Goal: Task Accomplishment & Management: Manage account settings

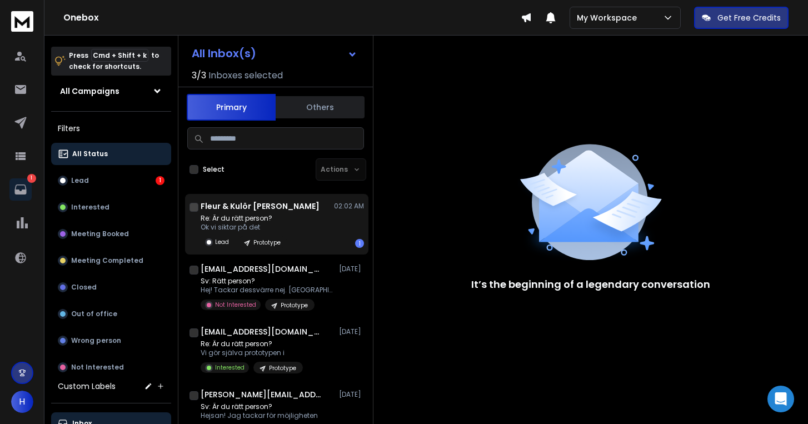
click at [268, 206] on h1 "Fleur & Kulör Emma Ringström" at bounding box center [260, 206] width 119 height 11
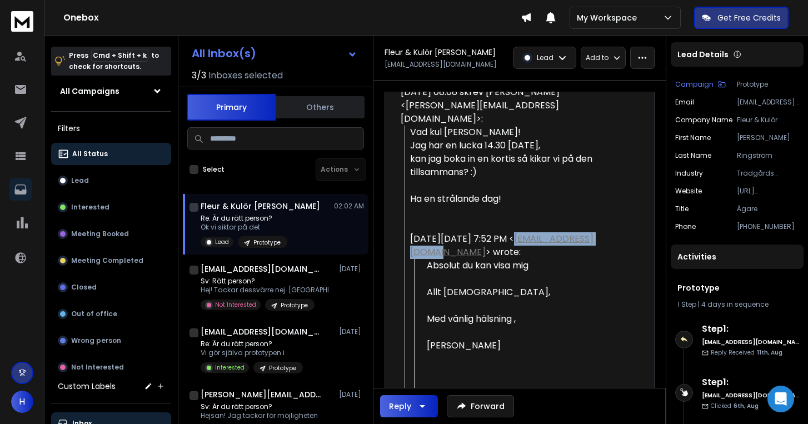
scroll to position [406, 0]
click at [395, 404] on div "Reply" at bounding box center [400, 406] width 22 height 11
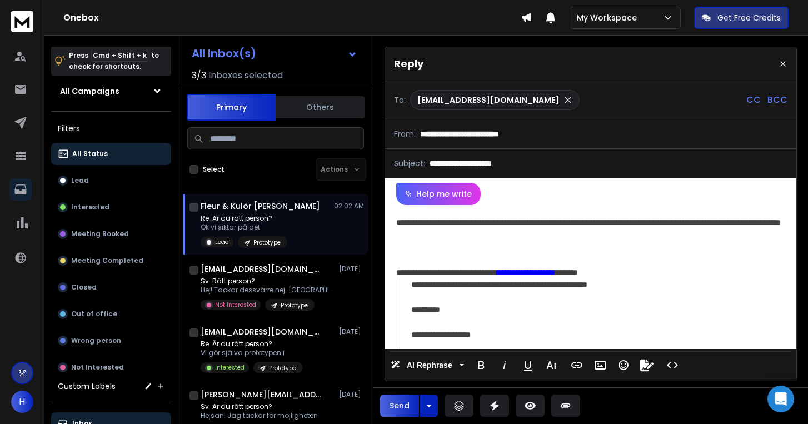
click at [522, 238] on div "**********" at bounding box center [589, 228] width 386 height 25
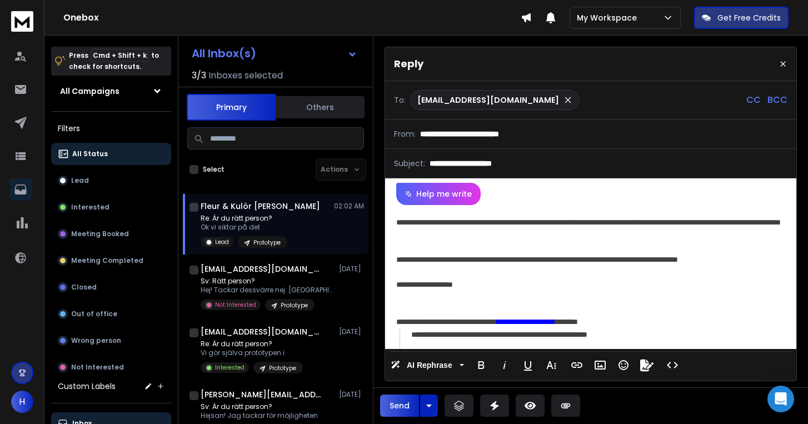
click at [392, 409] on button "Send" at bounding box center [399, 406] width 39 height 22
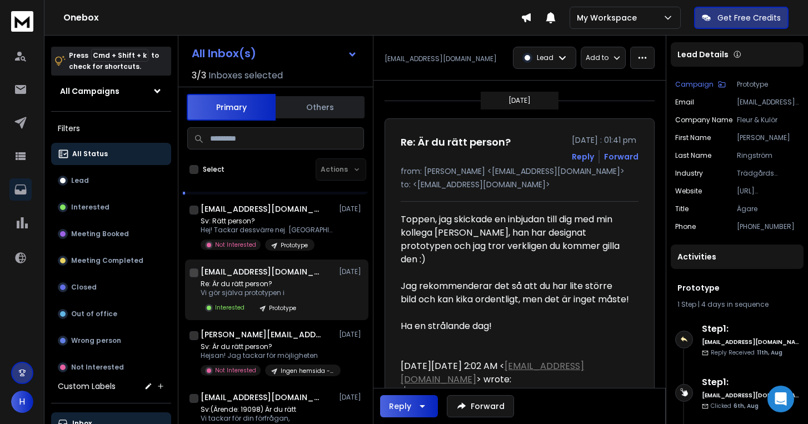
scroll to position [57, 0]
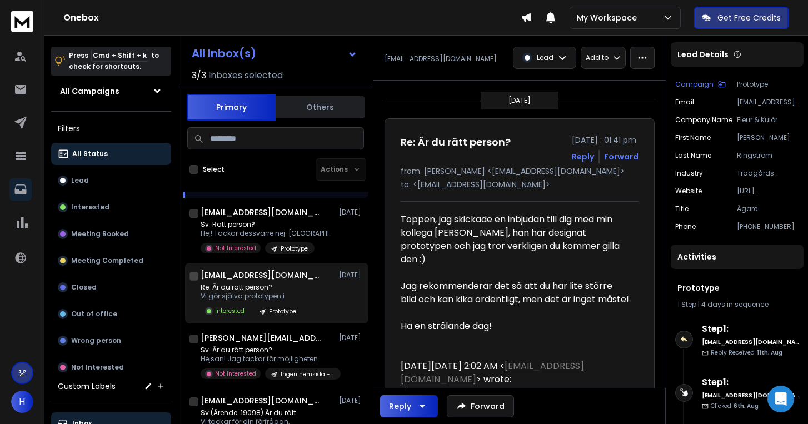
click at [315, 280] on div "info@borghamn.com 08 Aug" at bounding box center [282, 275] width 163 height 11
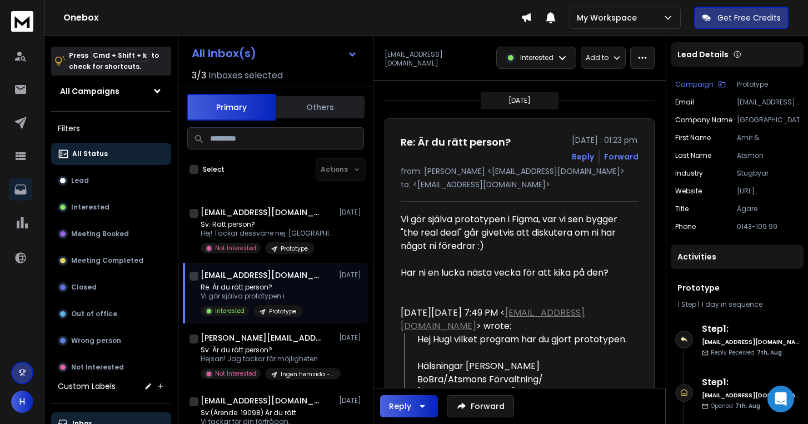
scroll to position [24, 0]
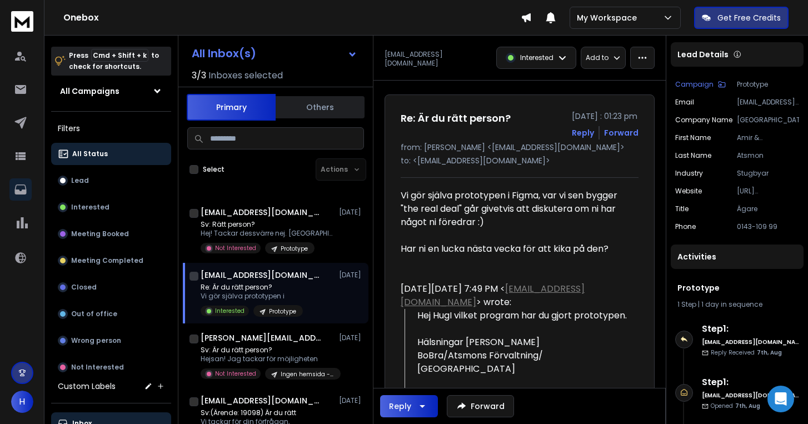
click at [406, 411] on div "Reply" at bounding box center [400, 406] width 22 height 11
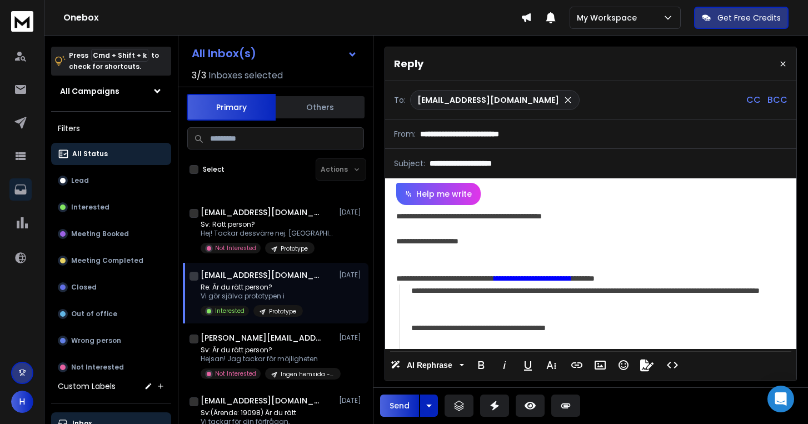
scroll to position [0, 0]
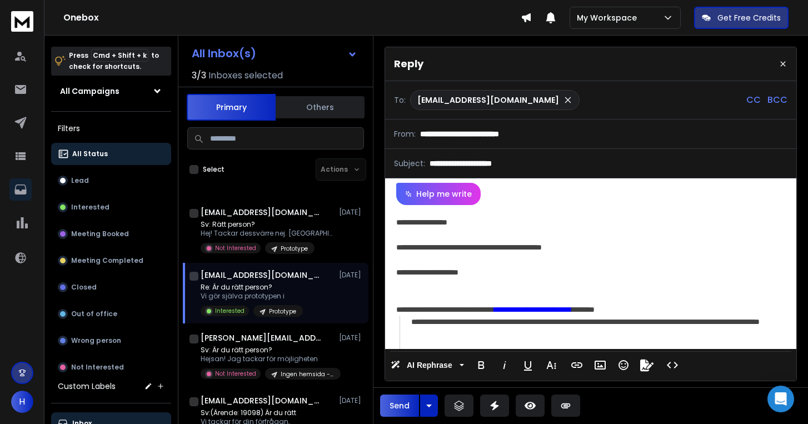
click at [405, 406] on button "Send" at bounding box center [399, 406] width 39 height 22
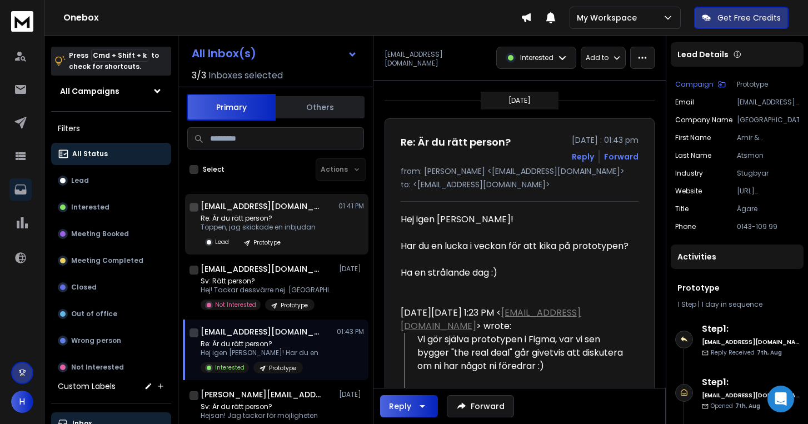
click at [228, 245] on div "Lead" at bounding box center [217, 242] width 33 height 11
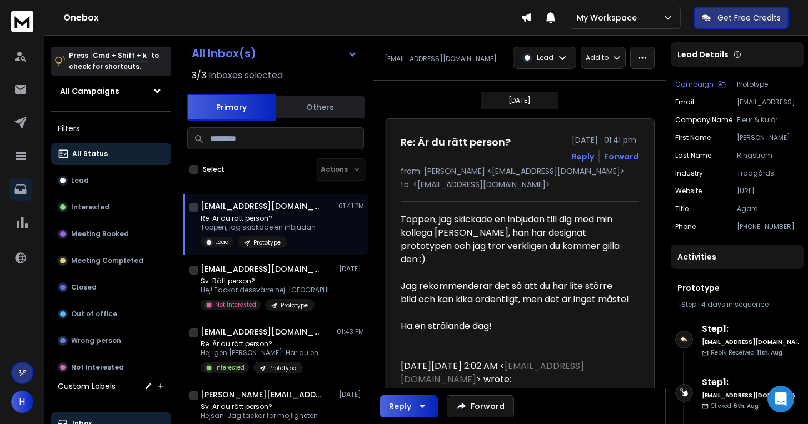
click at [545, 57] on p "Lead" at bounding box center [545, 57] width 17 height 9
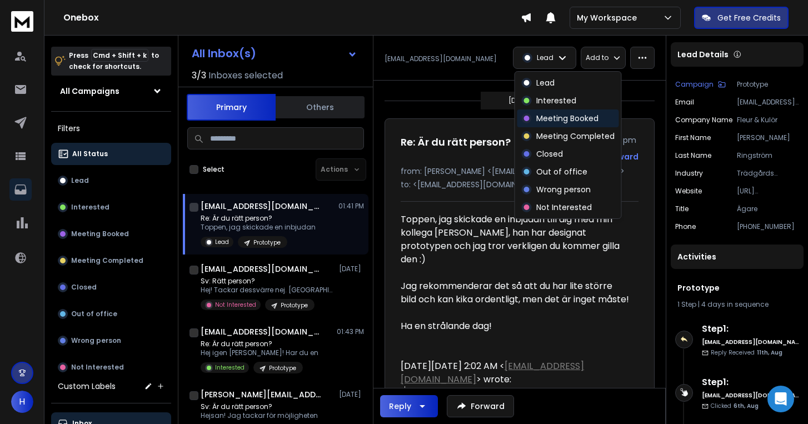
click at [561, 122] on p "Meeting Booked" at bounding box center [567, 118] width 62 height 11
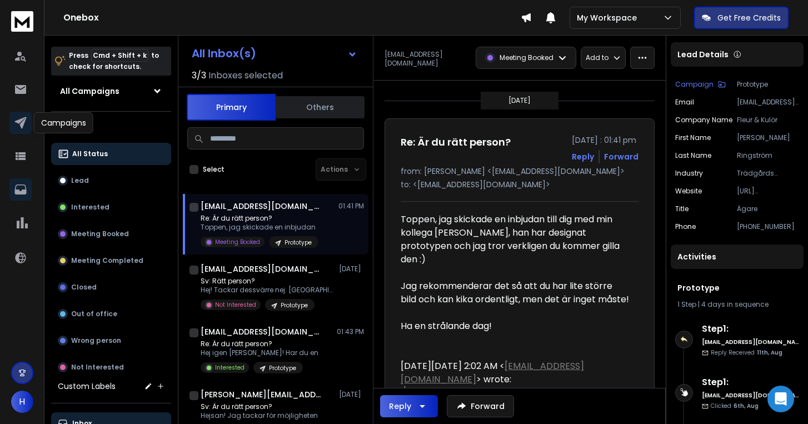
click at [23, 131] on link at bounding box center [20, 123] width 22 height 22
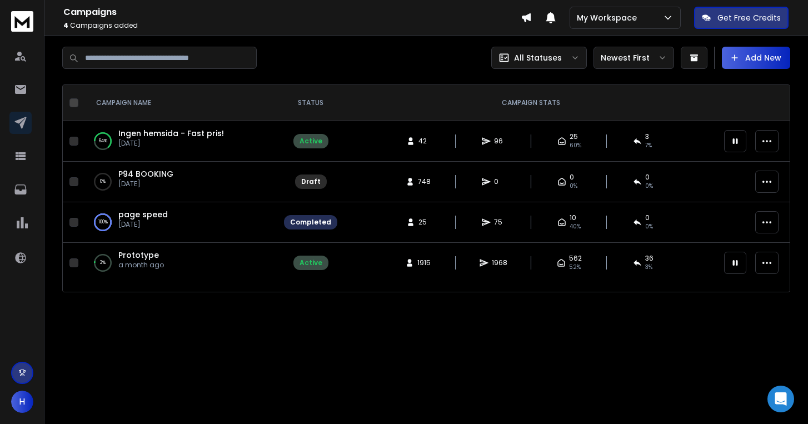
click at [227, 152] on div "64 % Ingen hemsida - Fast pris! 8 days ago" at bounding box center [180, 141] width 172 height 27
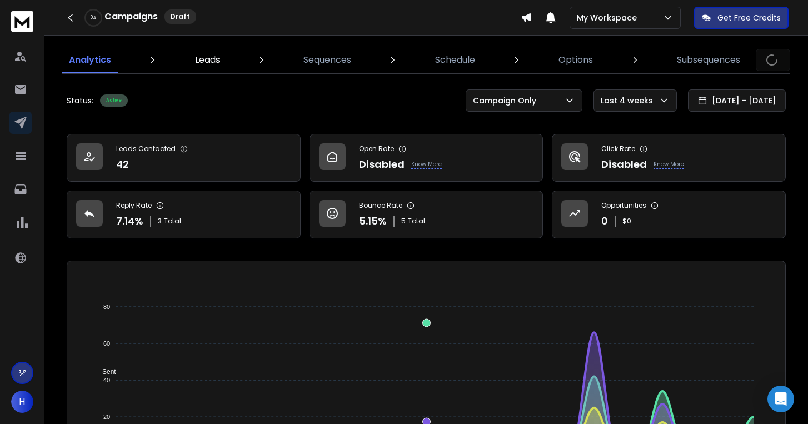
click at [207, 68] on link "Leads" at bounding box center [207, 60] width 38 height 27
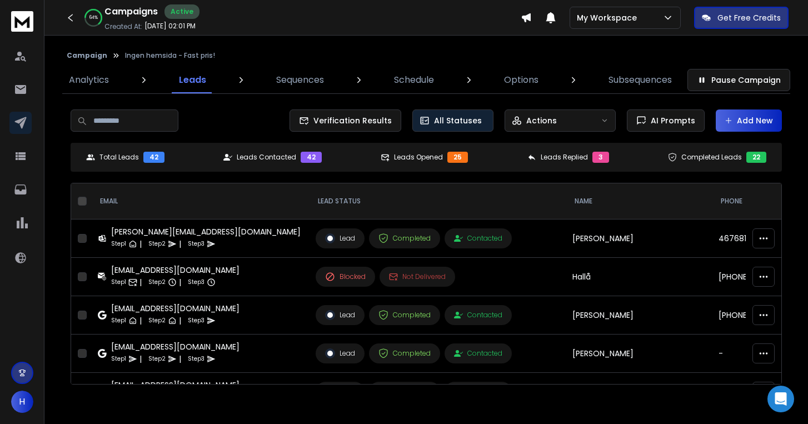
click at [448, 128] on button "All Statuses" at bounding box center [452, 121] width 81 height 22
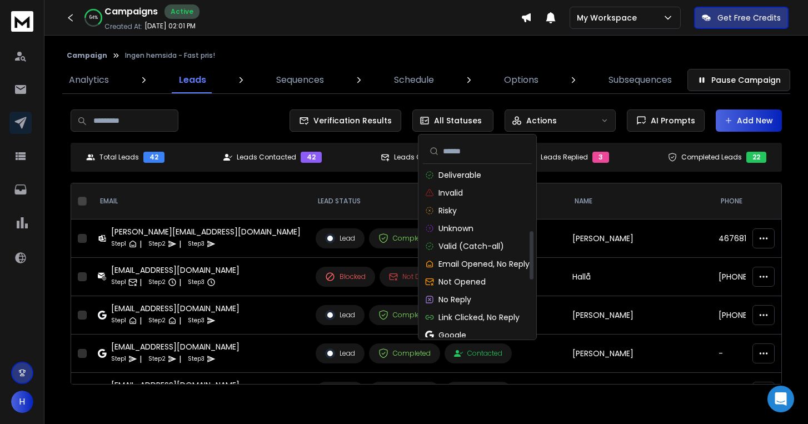
scroll to position [221, 0]
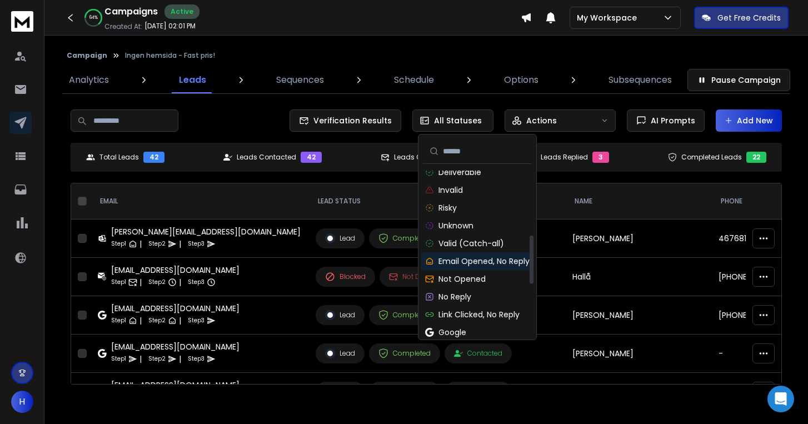
click at [467, 256] on p "Email Opened, No Reply" at bounding box center [484, 261] width 91 height 11
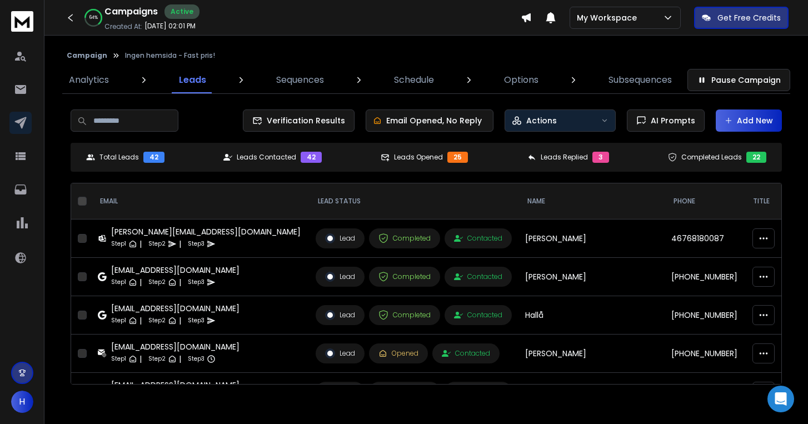
click at [543, 118] on p "Actions" at bounding box center [541, 120] width 31 height 11
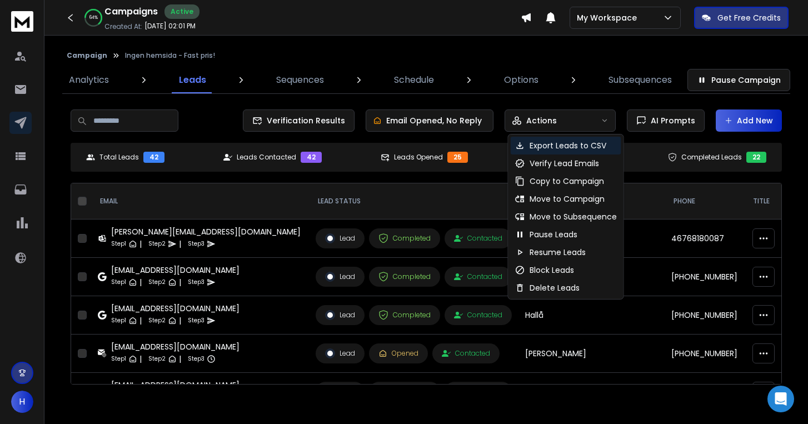
click at [541, 146] on p "Export Leads to CSV" at bounding box center [568, 145] width 77 height 11
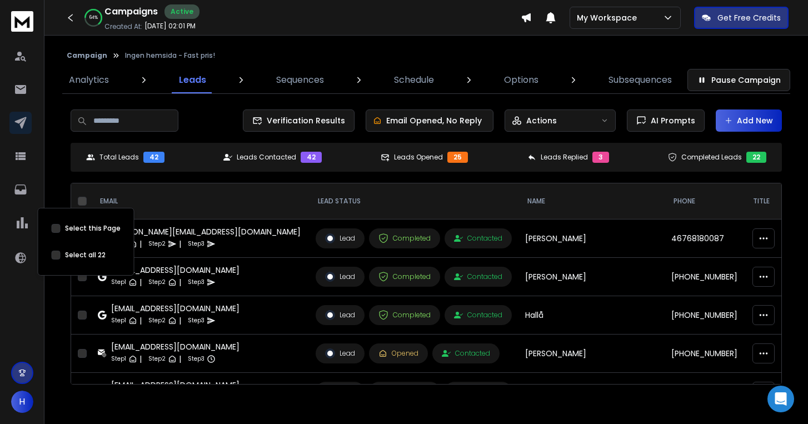
click at [55, 254] on button "Select this Page" at bounding box center [56, 255] width 9 height 9
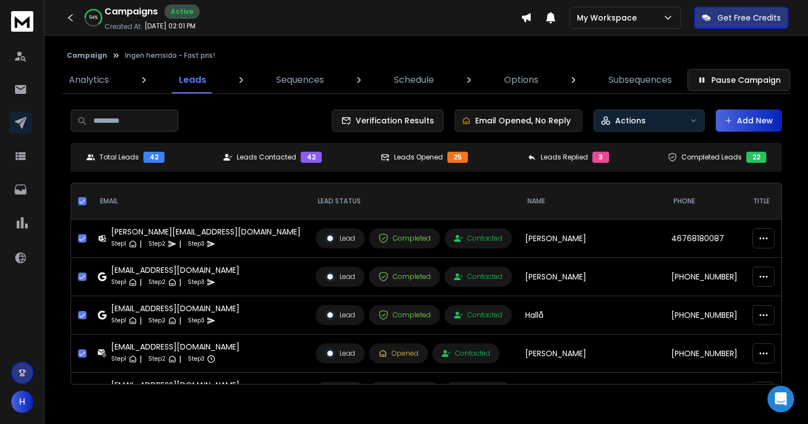
click at [643, 124] on p "Actions" at bounding box center [630, 120] width 31 height 11
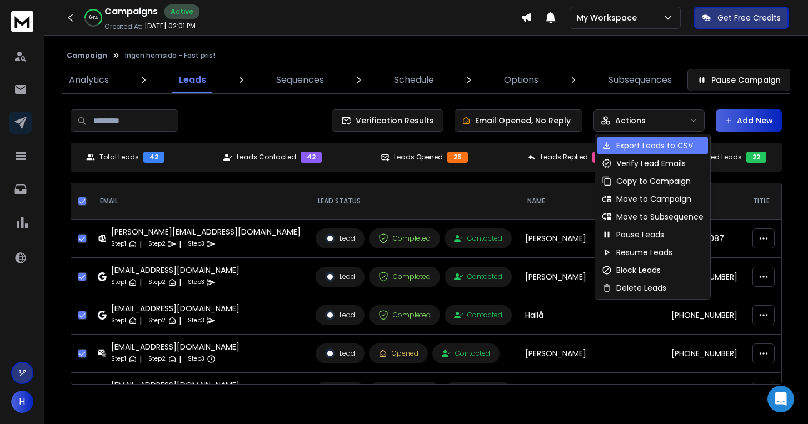
click at [640, 146] on p "Export Leads to CSV" at bounding box center [654, 145] width 77 height 11
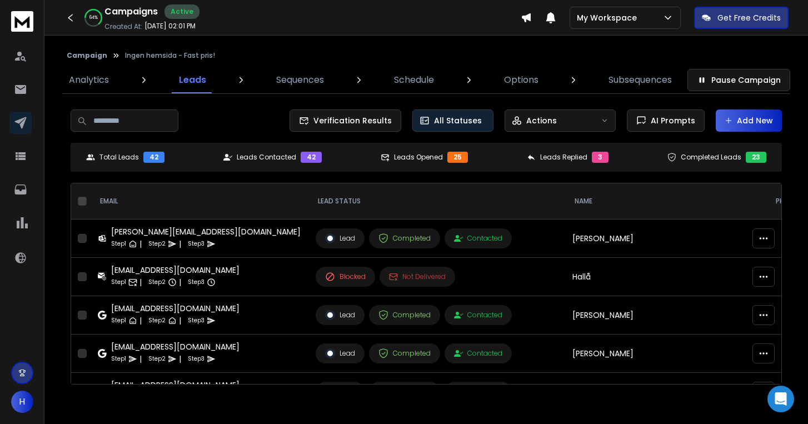
click at [444, 127] on button "All Statuses" at bounding box center [452, 121] width 81 height 22
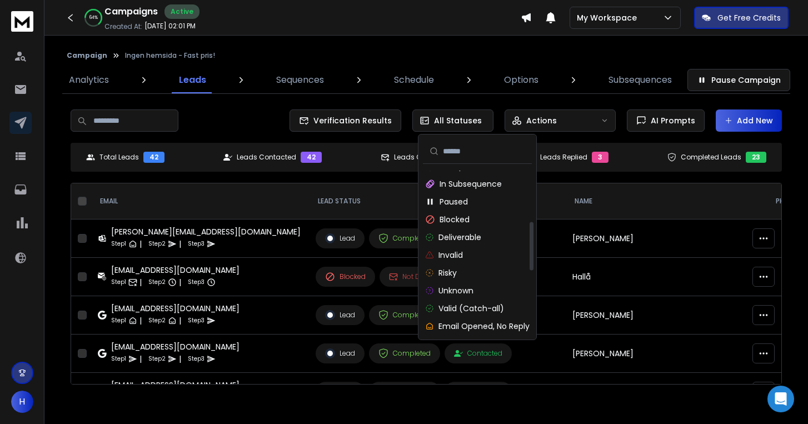
scroll to position [197, 0]
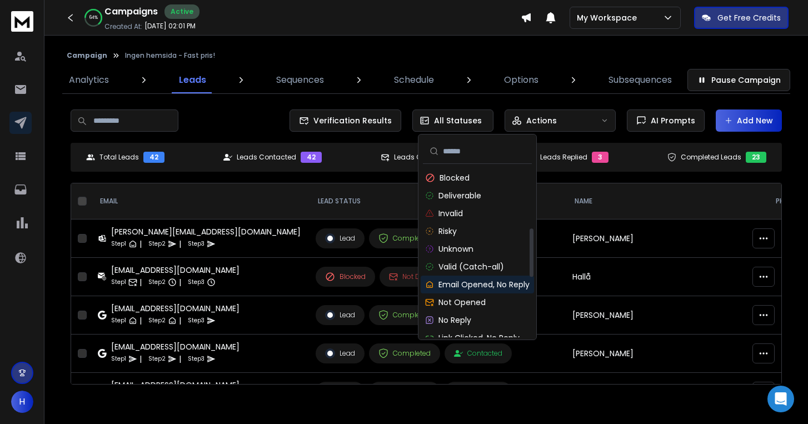
click at [476, 284] on p "Email Opened, No Reply" at bounding box center [484, 284] width 91 height 11
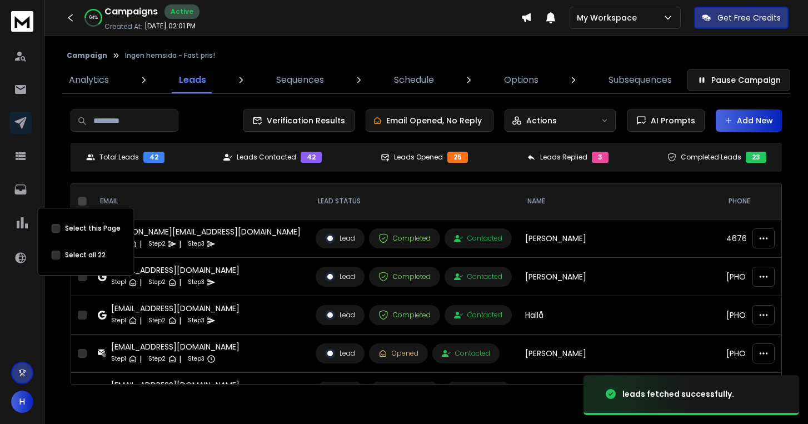
click at [80, 202] on button "Select this Page" at bounding box center [82, 201] width 9 height 9
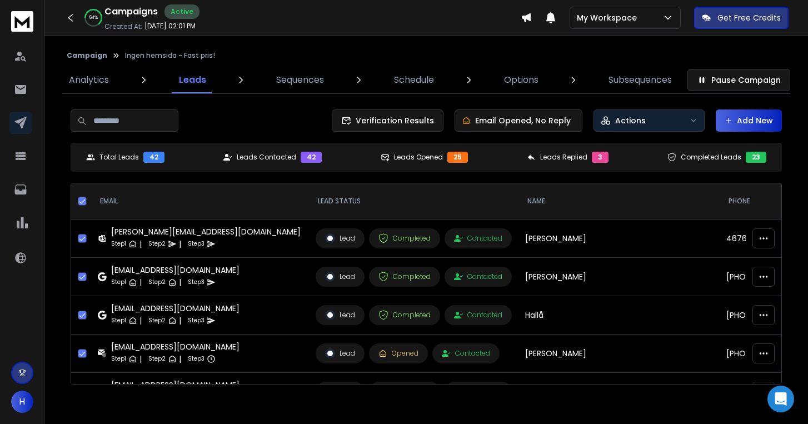
click at [618, 120] on p "Actions" at bounding box center [630, 120] width 31 height 11
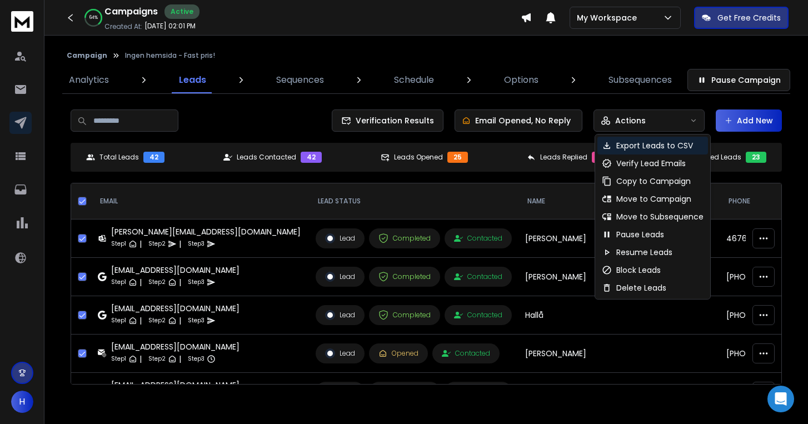
click at [620, 147] on p "Export Leads to CSV" at bounding box center [654, 145] width 77 height 11
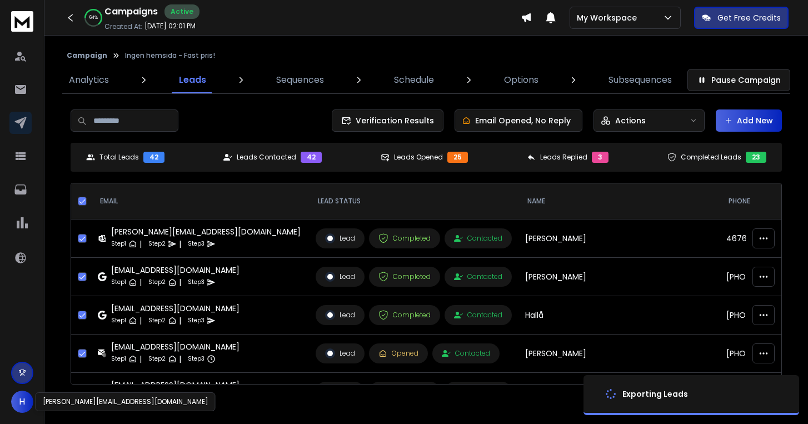
click at [22, 404] on span "H" at bounding box center [22, 402] width 22 height 22
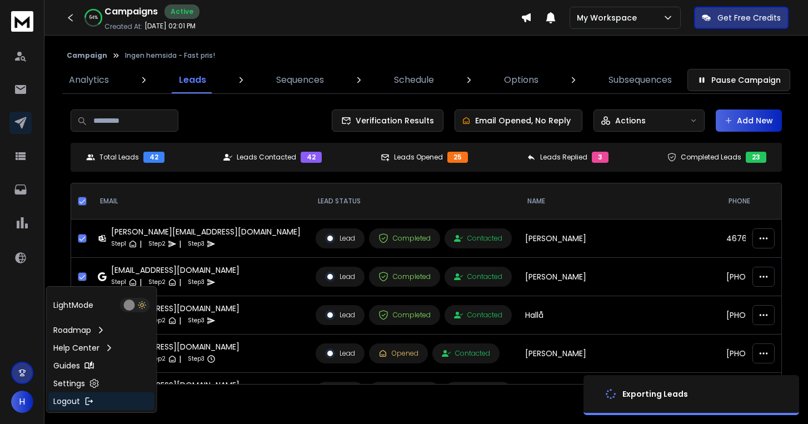
click at [49, 406] on div "Logout" at bounding box center [102, 401] width 106 height 18
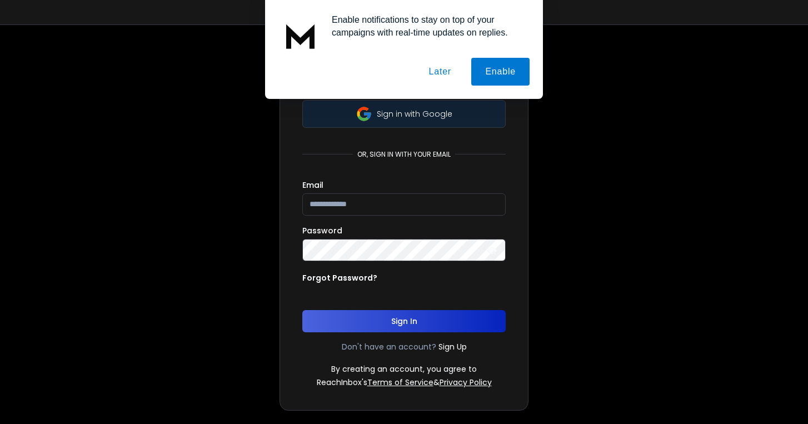
type input "**********"
click at [429, 122] on button "Sign in with Google" at bounding box center [403, 114] width 203 height 28
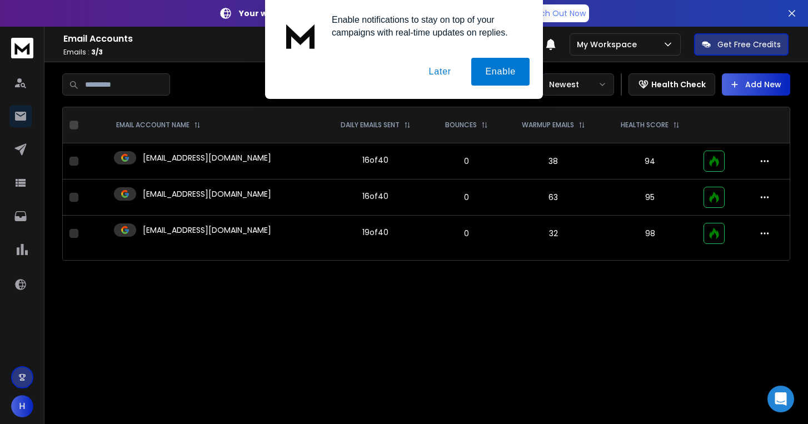
click at [444, 79] on button "Later" at bounding box center [440, 72] width 50 height 28
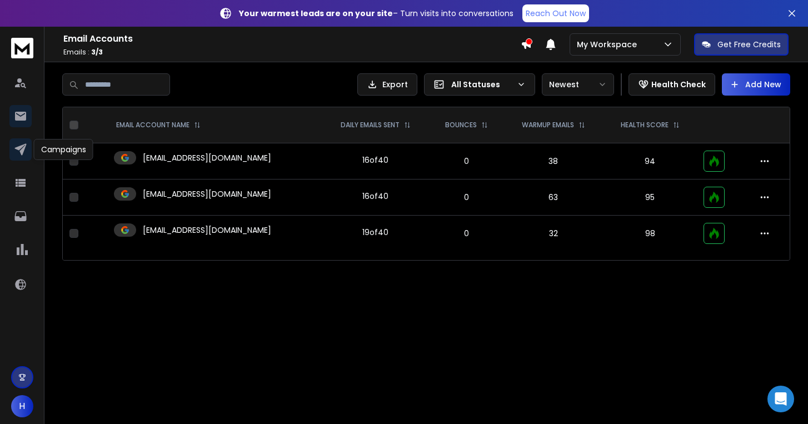
click at [17, 153] on icon at bounding box center [20, 149] width 13 height 13
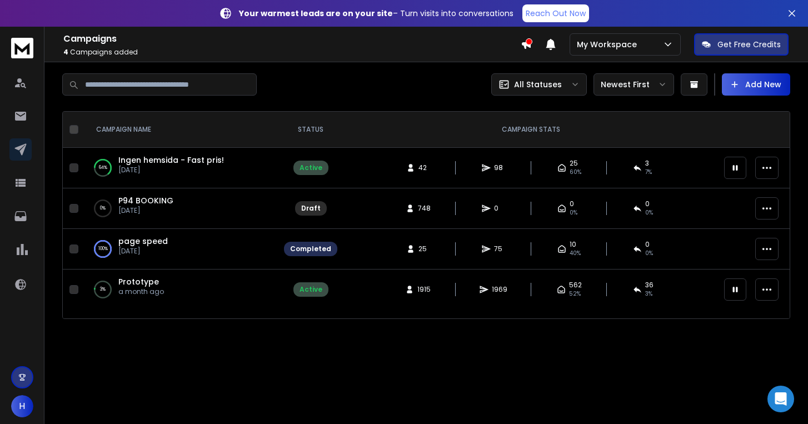
click at [186, 166] on p "8 days ago" at bounding box center [171, 170] width 106 height 9
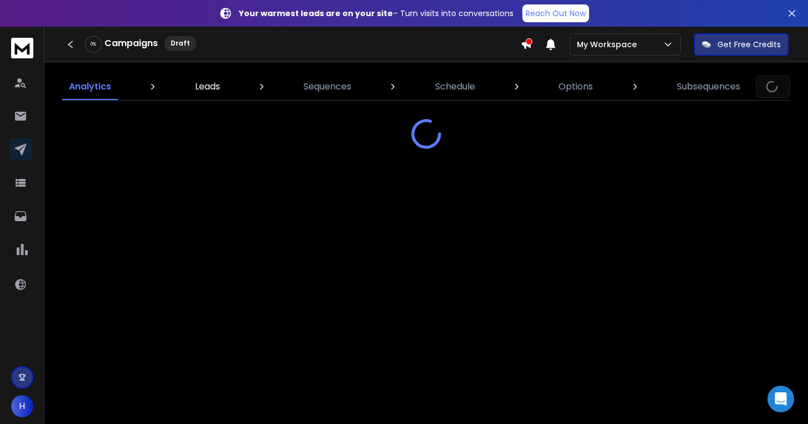
click at [205, 88] on p "Leads" at bounding box center [207, 86] width 25 height 13
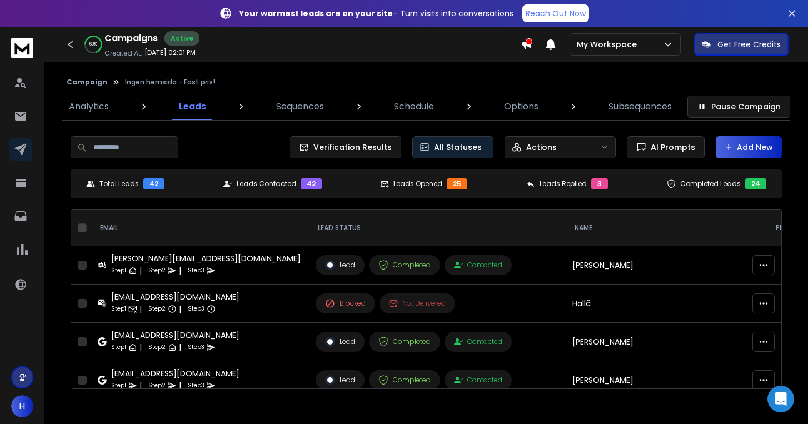
click at [447, 146] on p "All Statuses" at bounding box center [458, 147] width 48 height 11
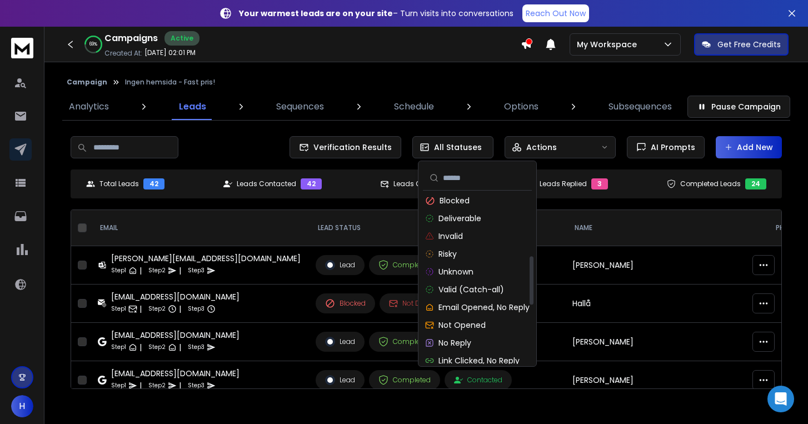
scroll to position [208, 0]
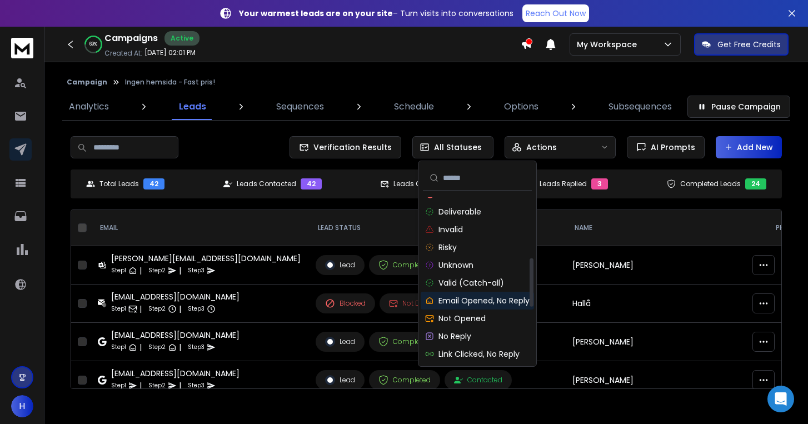
click at [478, 300] on p "Email Opened, No Reply" at bounding box center [484, 300] width 91 height 11
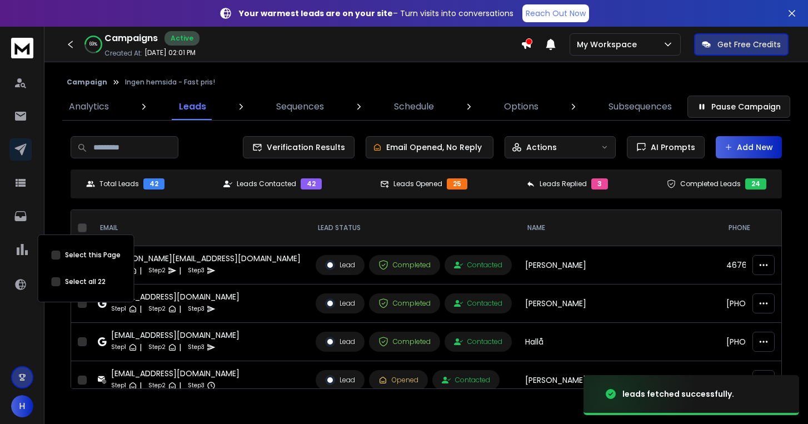
click at [79, 231] on button "Select this Page" at bounding box center [82, 227] width 9 height 9
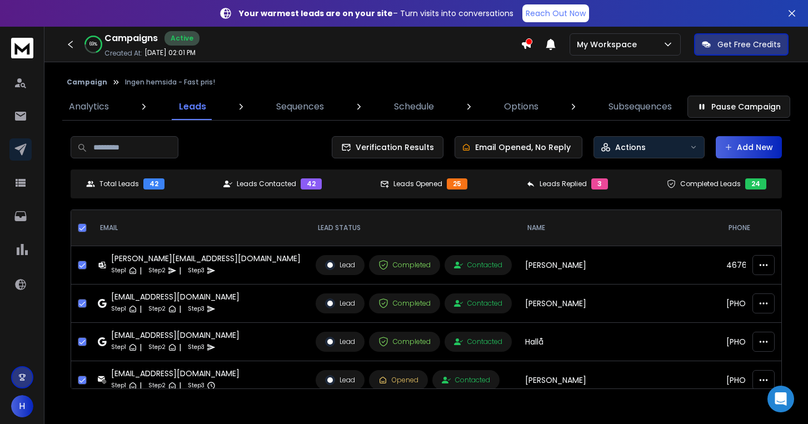
click at [632, 143] on p "Actions" at bounding box center [630, 147] width 31 height 11
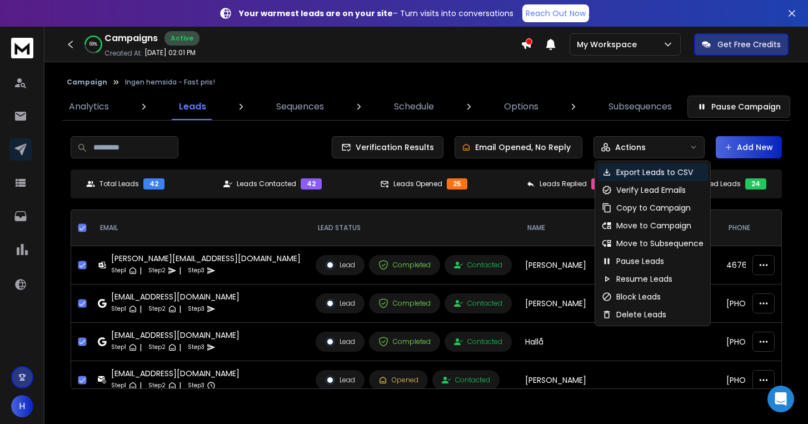
click at [642, 178] on div "Export Leads to CSV" at bounding box center [653, 172] width 111 height 18
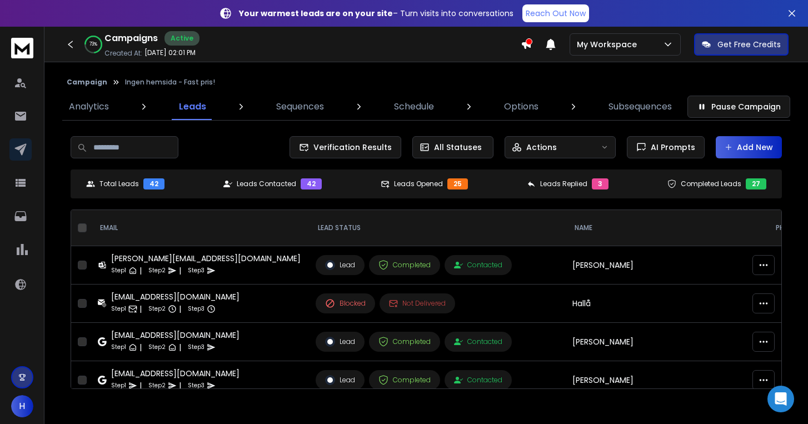
click at [330, 305] on div "Blocked" at bounding box center [345, 303] width 41 height 10
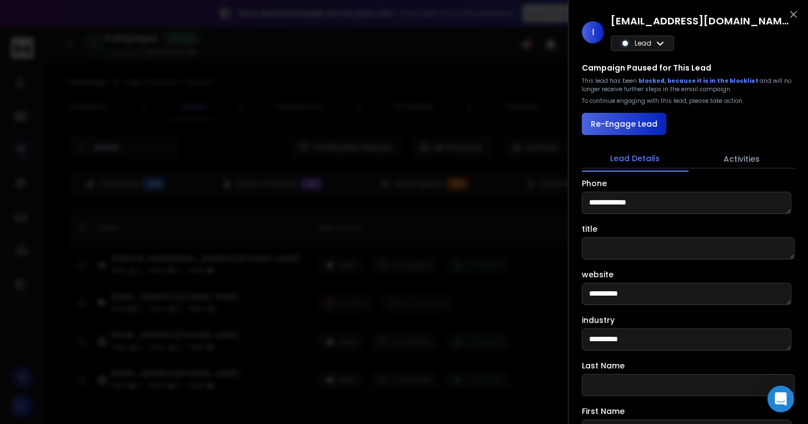
click at [727, 163] on button "Activities" at bounding box center [742, 159] width 107 height 24
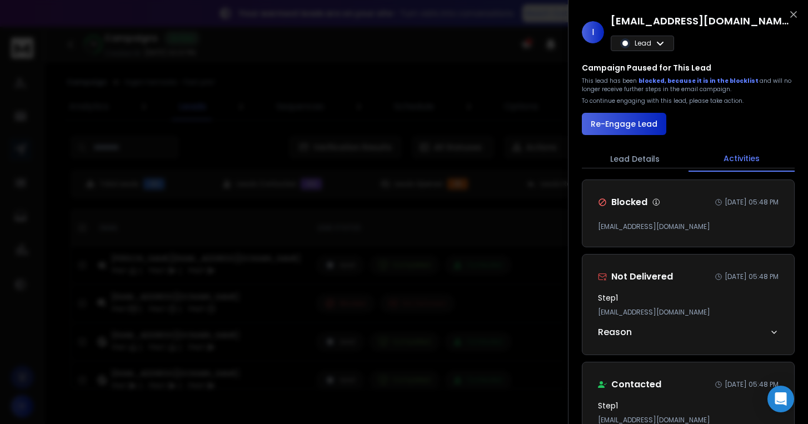
scroll to position [30, 0]
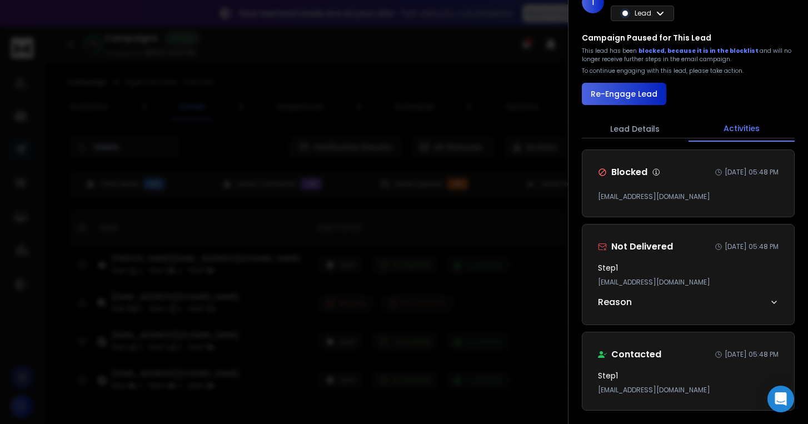
click at [468, 286] on div at bounding box center [404, 212] width 808 height 424
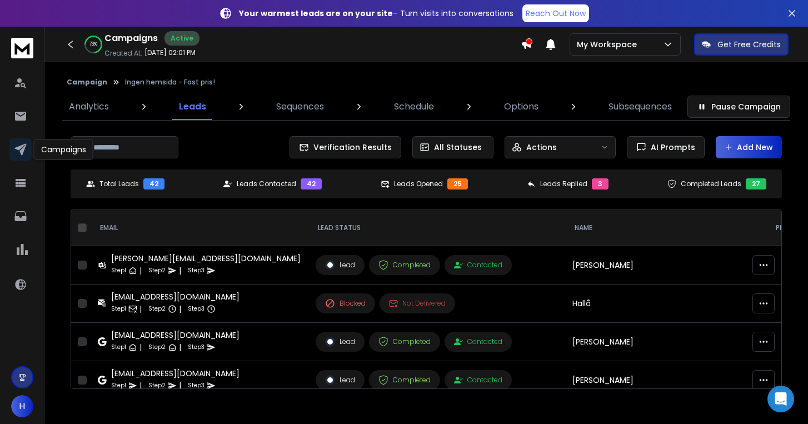
click at [19, 157] on link at bounding box center [20, 149] width 22 height 22
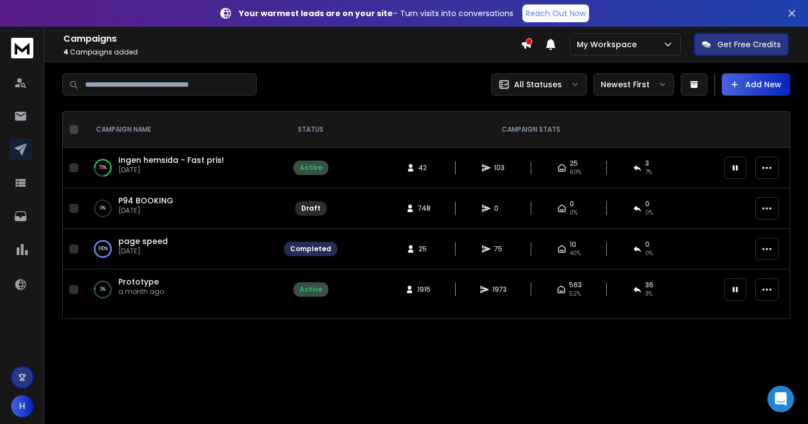
click at [189, 288] on div "3 % Prototype a month ago" at bounding box center [180, 289] width 172 height 27
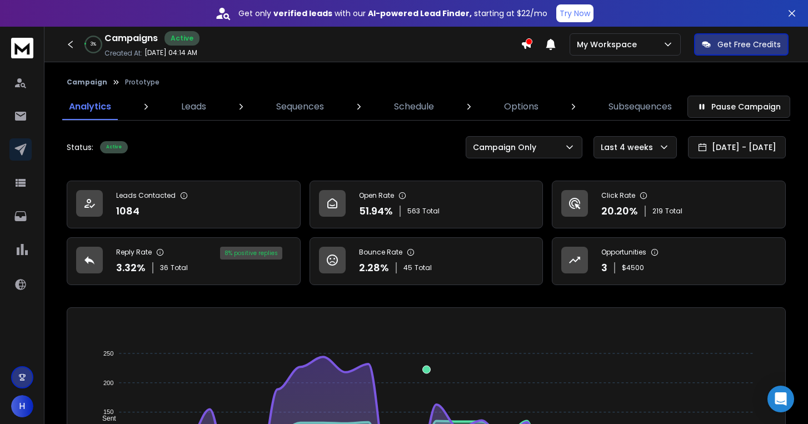
click at [789, 13] on icon at bounding box center [792, 13] width 10 height 10
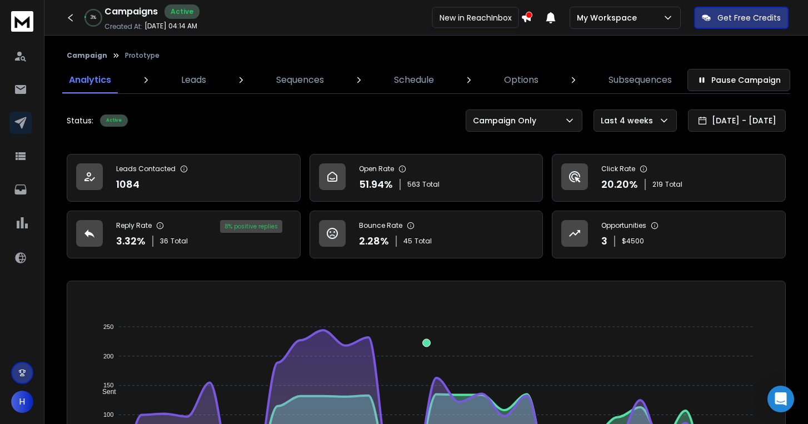
click at [530, 21] on icon at bounding box center [526, 17] width 11 height 11
click at [526, 17] on icon at bounding box center [526, 17] width 9 height 9
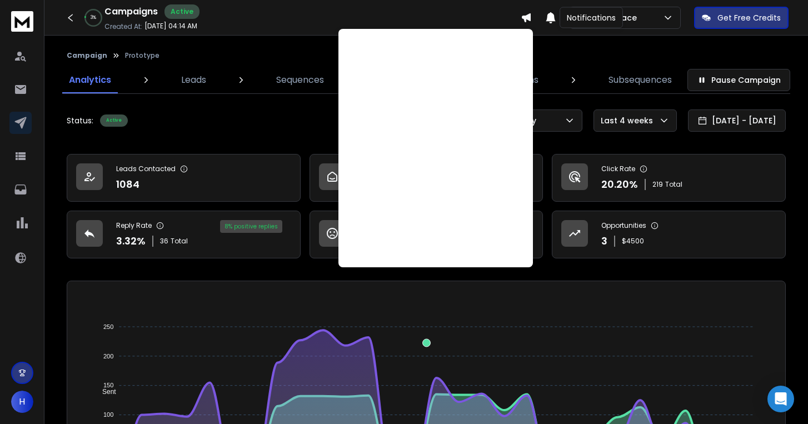
click at [553, 21] on icon at bounding box center [550, 17] width 11 height 11
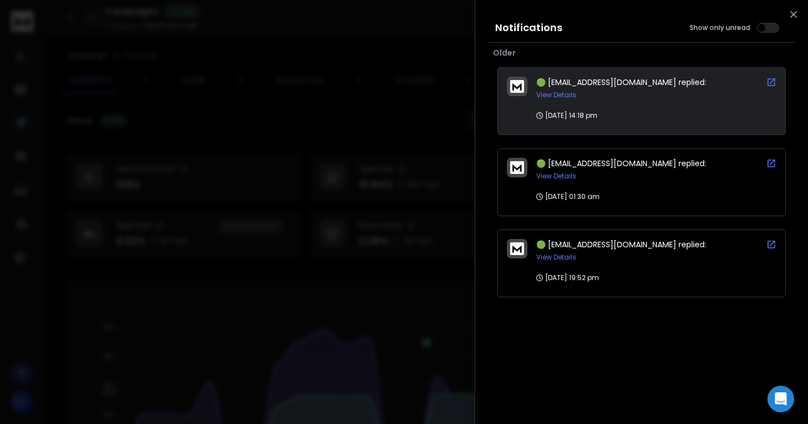
click at [627, 112] on div "07 Aug 2025, 14:18 pm" at bounding box center [656, 116] width 240 height 20
click at [705, 107] on div "07 Aug 2025, 14:18 pm" at bounding box center [656, 116] width 240 height 20
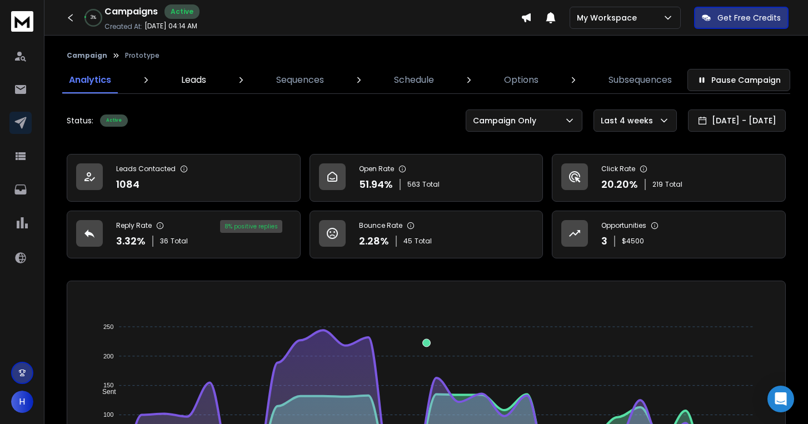
click at [182, 79] on p "Leads" at bounding box center [193, 79] width 25 height 13
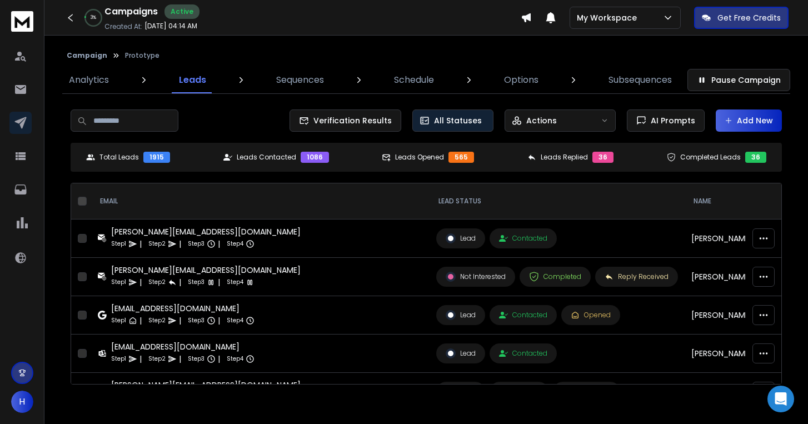
click at [477, 127] on button "All Statuses" at bounding box center [452, 121] width 81 height 22
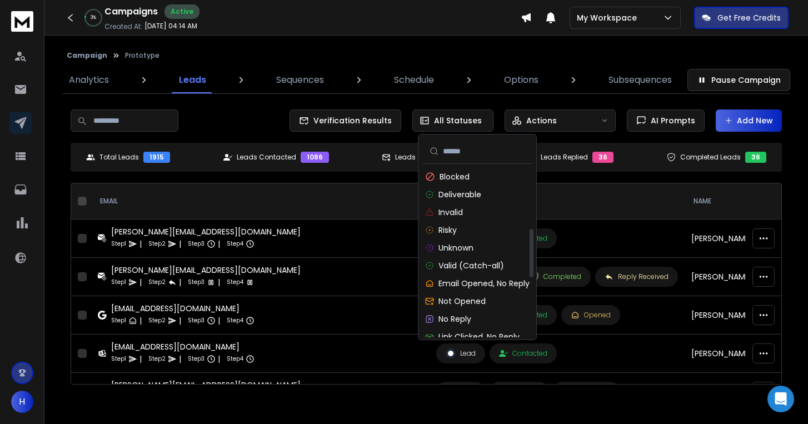
scroll to position [200, 0]
click at [464, 287] on p "Email Opened, No Reply" at bounding box center [484, 282] width 91 height 11
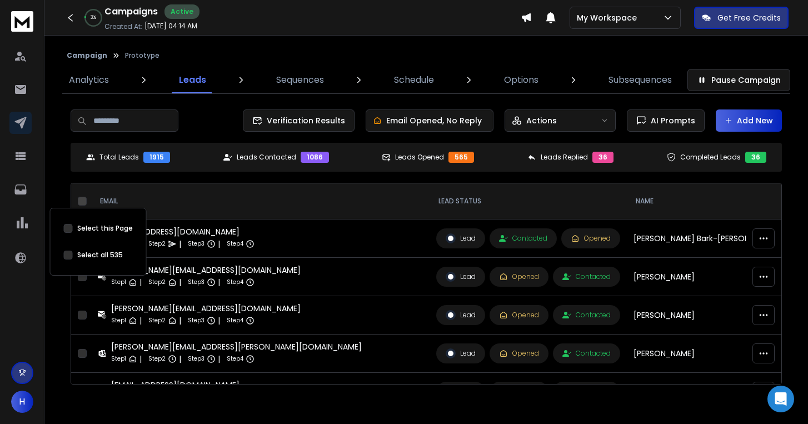
click at [91, 252] on label "Select all 535" at bounding box center [100, 255] width 46 height 9
click at [71, 261] on div "Select all 535" at bounding box center [98, 255] width 69 height 22
click at [68, 254] on button "Select this Page" at bounding box center [68, 255] width 9 height 9
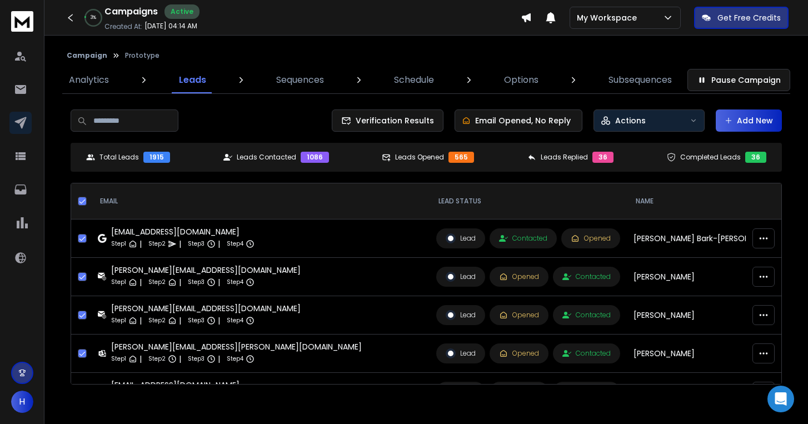
click at [643, 127] on button "Actions" at bounding box center [649, 121] width 111 height 22
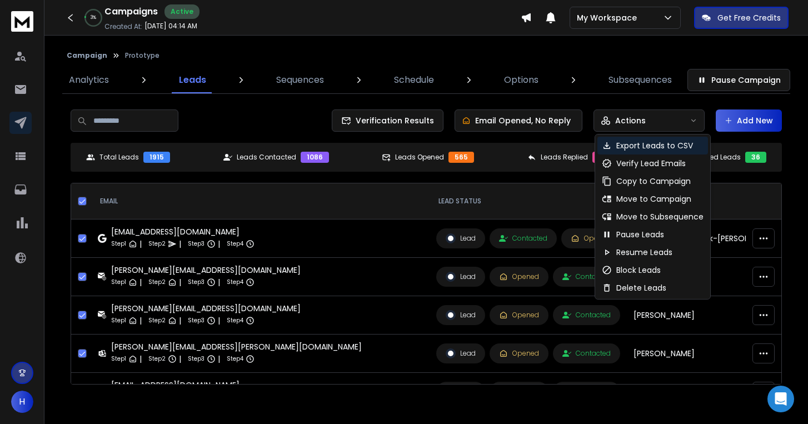
click at [639, 146] on p "Export Leads to CSV" at bounding box center [654, 145] width 77 height 11
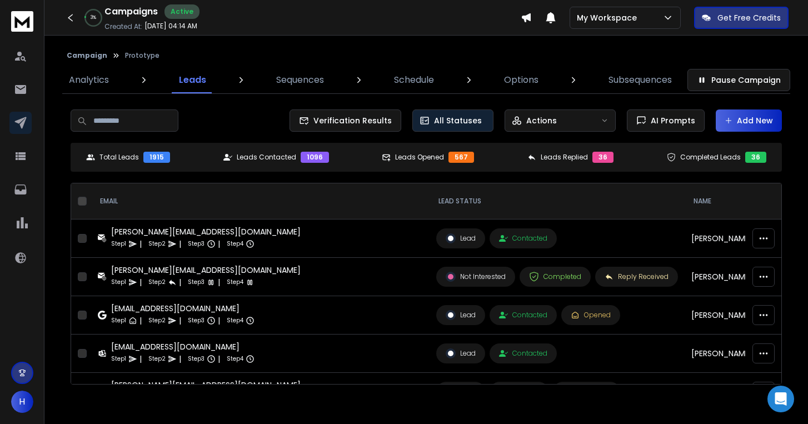
click at [460, 123] on p "All Statuses" at bounding box center [458, 120] width 48 height 11
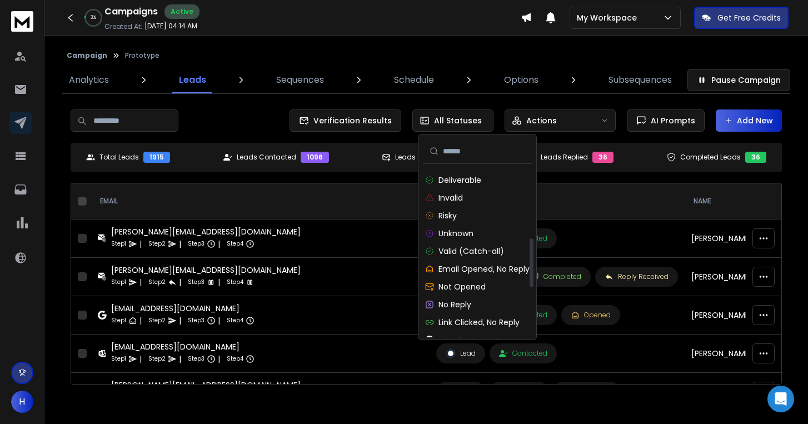
scroll to position [232, 0]
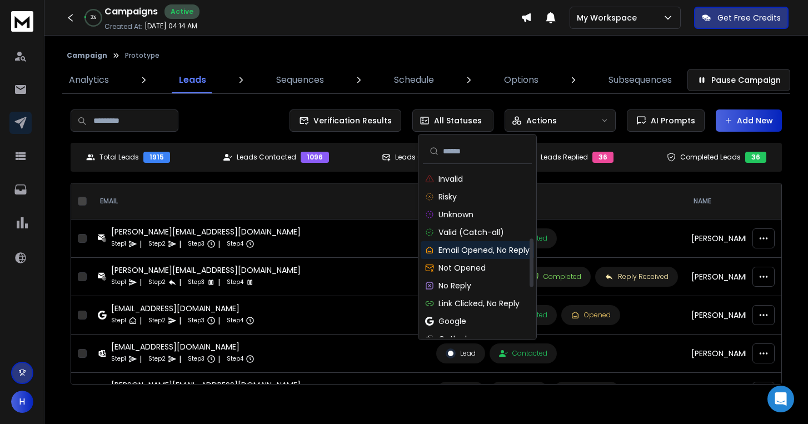
click at [460, 253] on p "Email Opened, No Reply" at bounding box center [484, 250] width 91 height 11
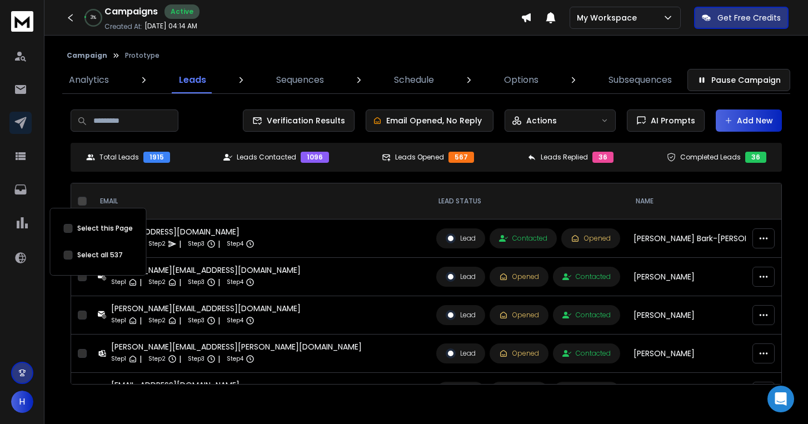
click at [71, 255] on button "Select this Page" at bounding box center [68, 255] width 9 height 9
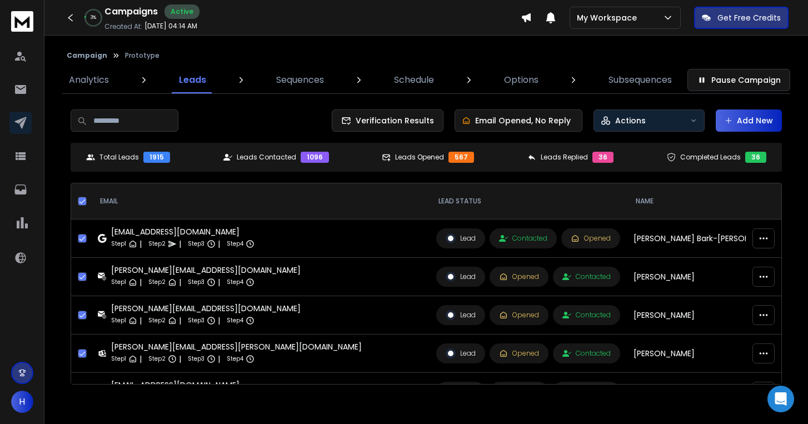
click at [644, 128] on button "Actions" at bounding box center [649, 121] width 111 height 22
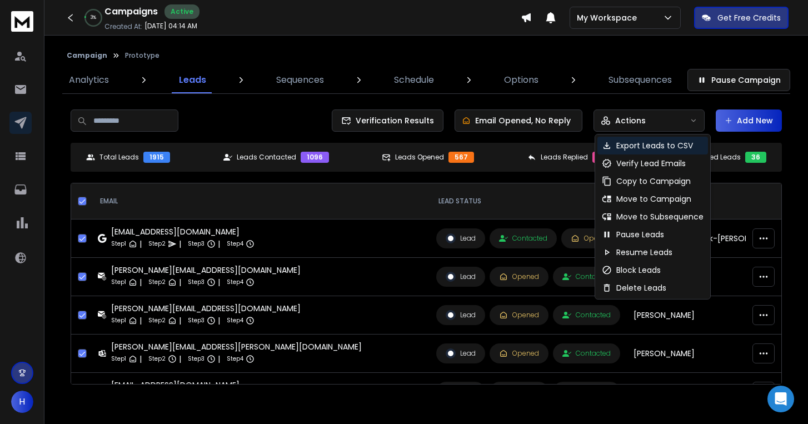
click at [643, 147] on p "Export Leads to CSV" at bounding box center [654, 145] width 77 height 11
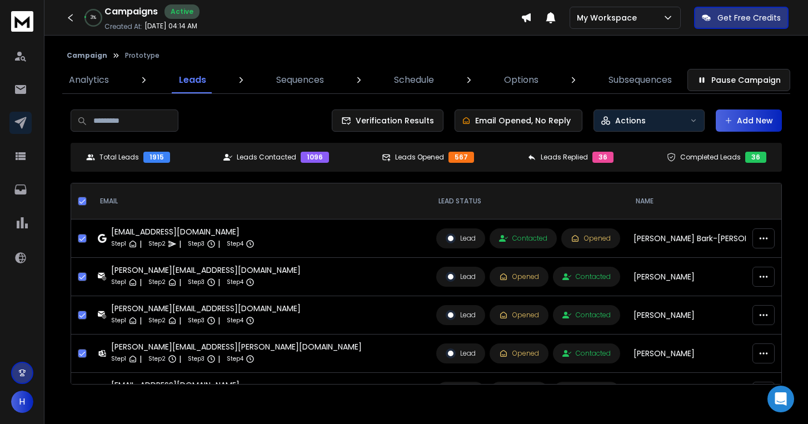
click at [646, 125] on div "Actions" at bounding box center [643, 120] width 84 height 11
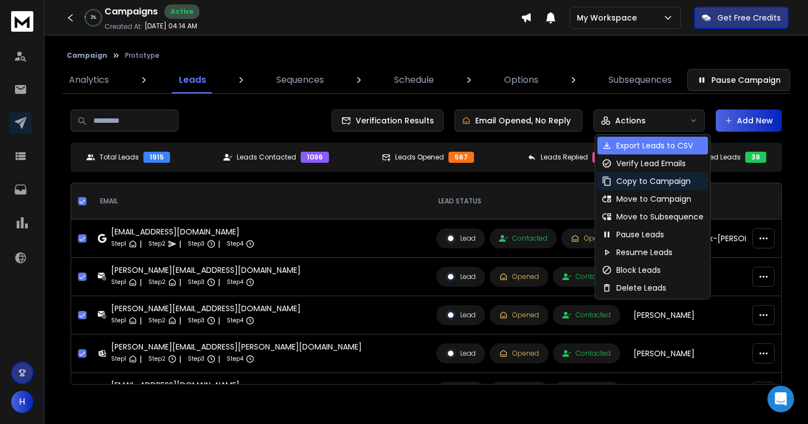
click at [641, 185] on p "Copy to Campaign" at bounding box center [653, 181] width 74 height 11
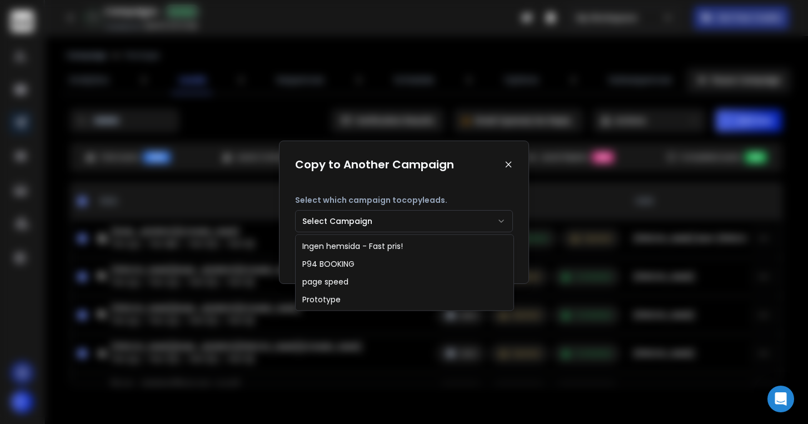
click at [504, 217] on icon "button" at bounding box center [501, 221] width 9 height 9
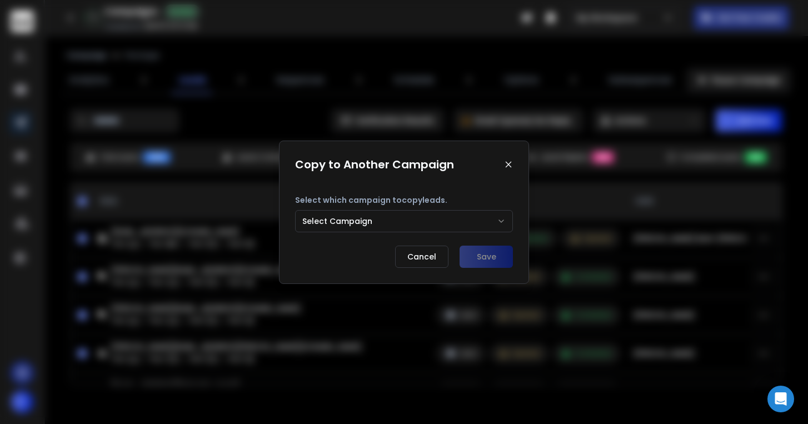
click at [516, 164] on div "Copy to Another Campaign Select which campaign to copy leads. Select Campaign C…" at bounding box center [404, 212] width 250 height 143
click at [511, 165] on icon at bounding box center [508, 164] width 9 height 9
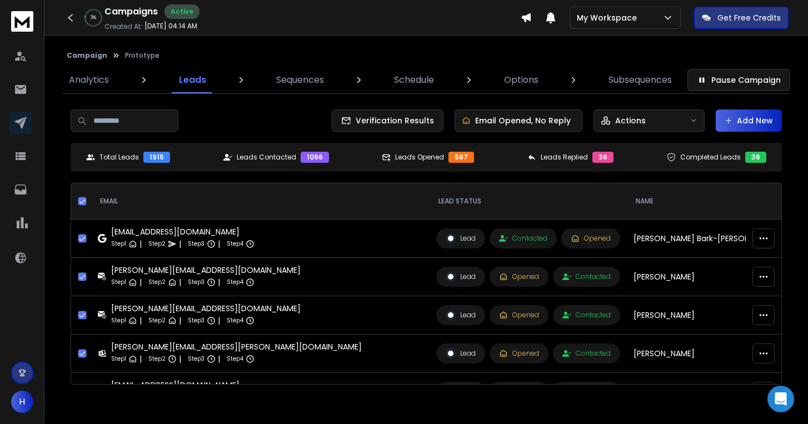
click at [86, 53] on button "Campaign" at bounding box center [87, 55] width 41 height 9
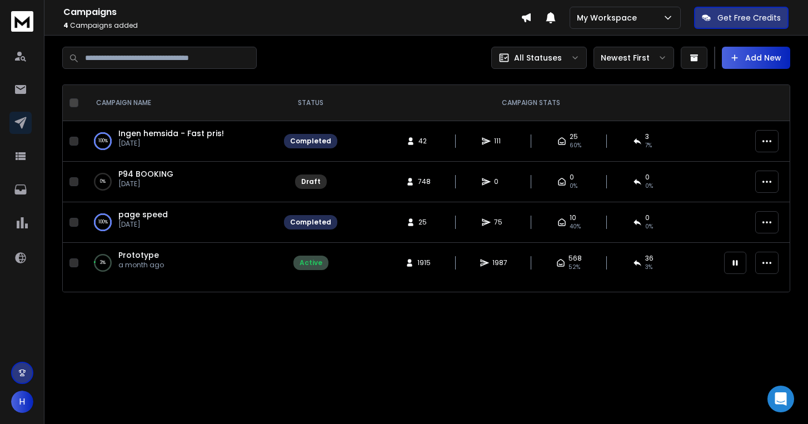
click at [179, 133] on span "Ingen hemsida - Fast pris!" at bounding box center [171, 133] width 106 height 11
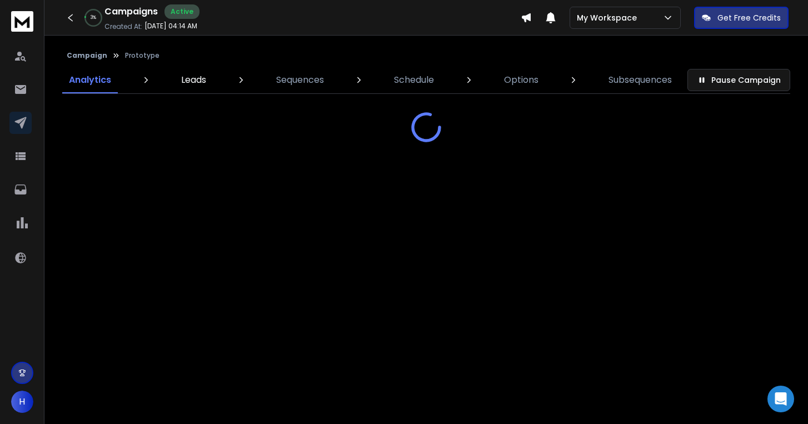
click at [192, 87] on link "Leads" at bounding box center [194, 80] width 38 height 27
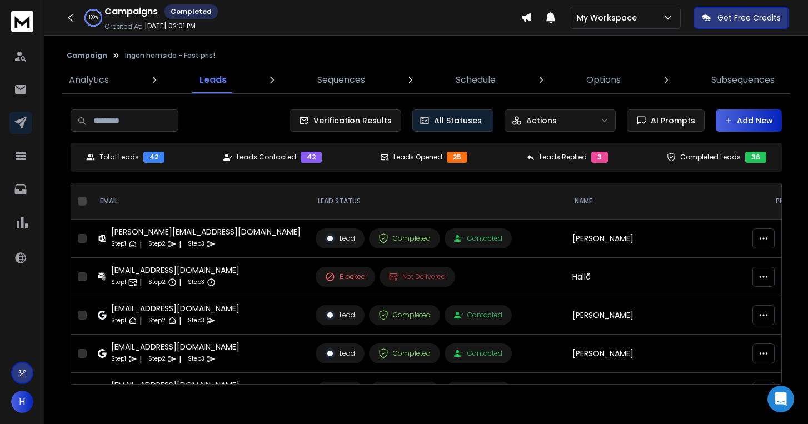
click at [471, 126] on button "All Statuses" at bounding box center [452, 121] width 81 height 22
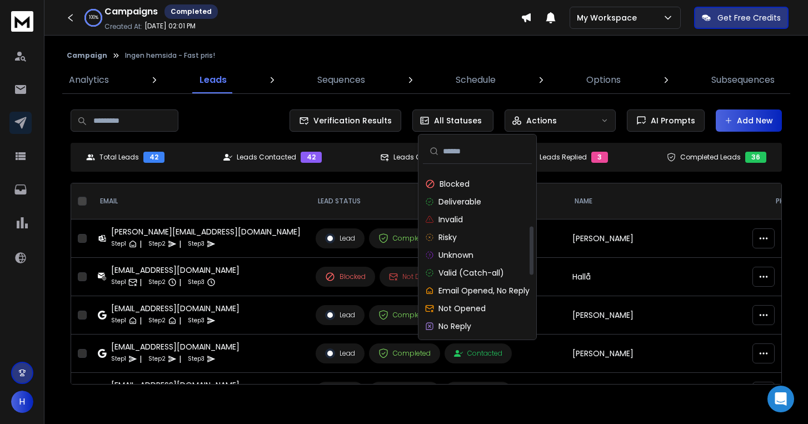
scroll to position [196, 0]
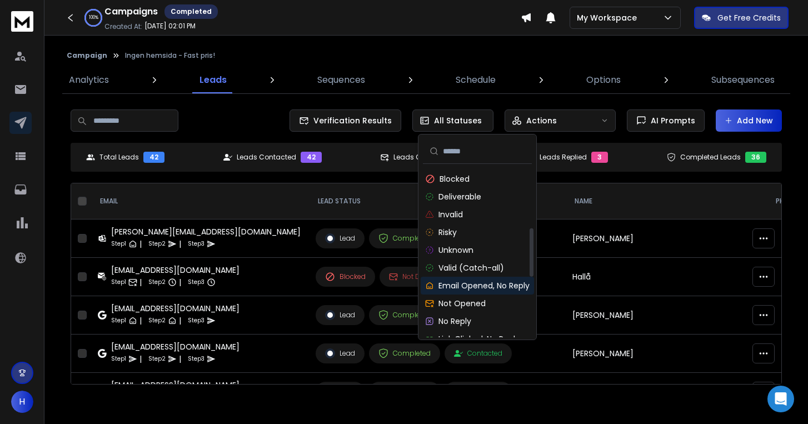
click at [470, 286] on p "Email Opened, No Reply" at bounding box center [484, 285] width 91 height 11
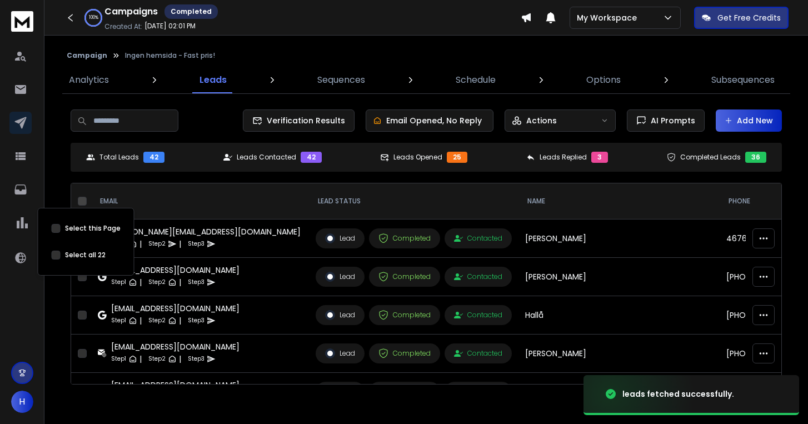
click at [54, 254] on button "Select this Page" at bounding box center [56, 255] width 9 height 9
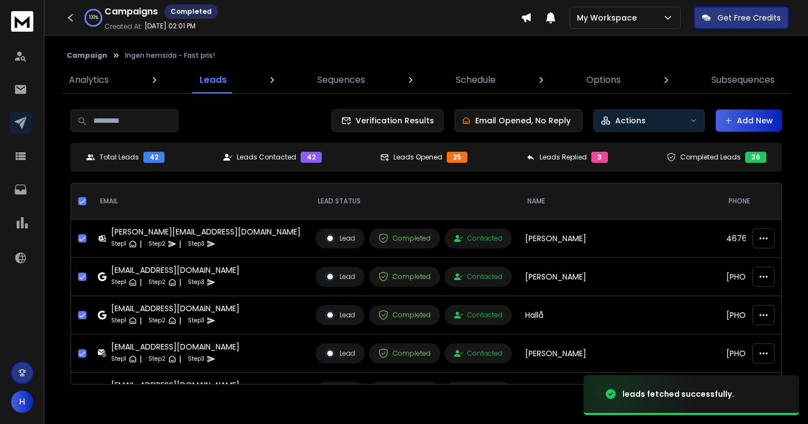
click at [635, 121] on p "Actions" at bounding box center [630, 120] width 31 height 11
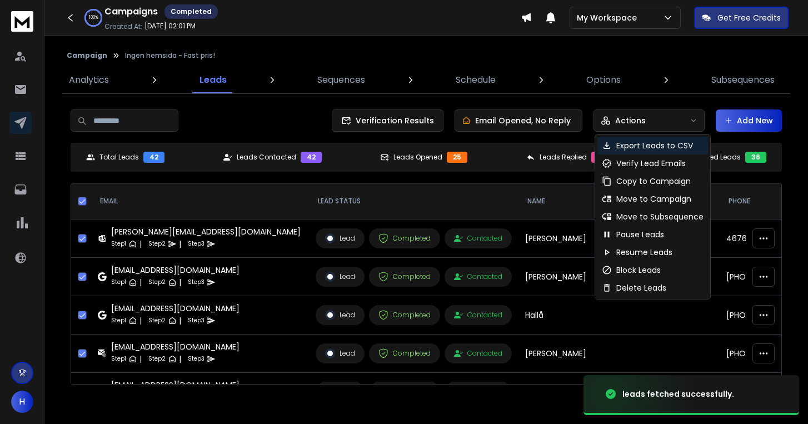
click at [632, 144] on p "Export Leads to CSV" at bounding box center [654, 145] width 77 height 11
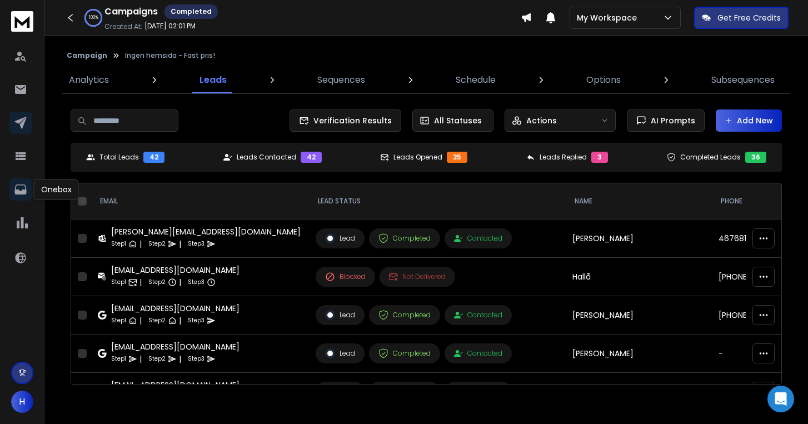
click at [22, 182] on link at bounding box center [20, 189] width 22 height 22
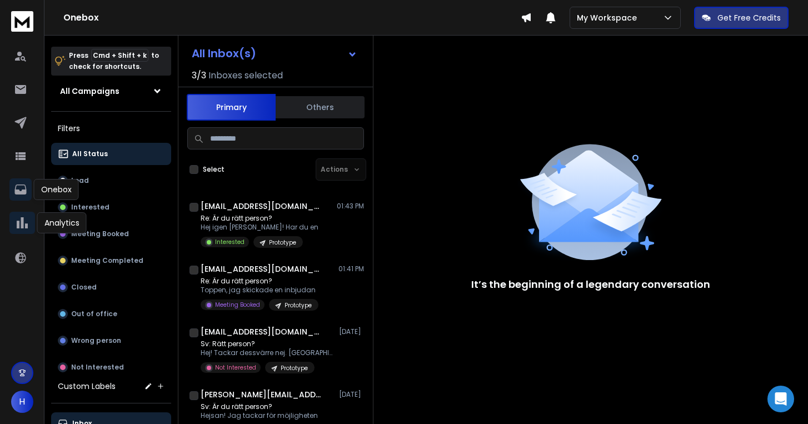
click at [28, 221] on icon at bounding box center [22, 223] width 17 height 17
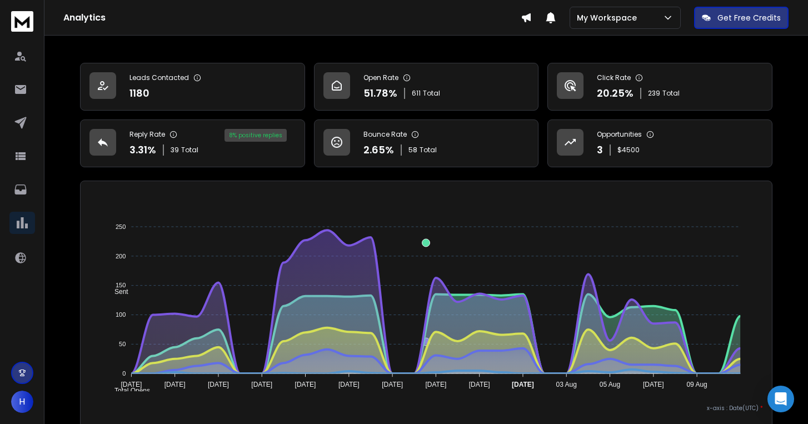
scroll to position [29, 0]
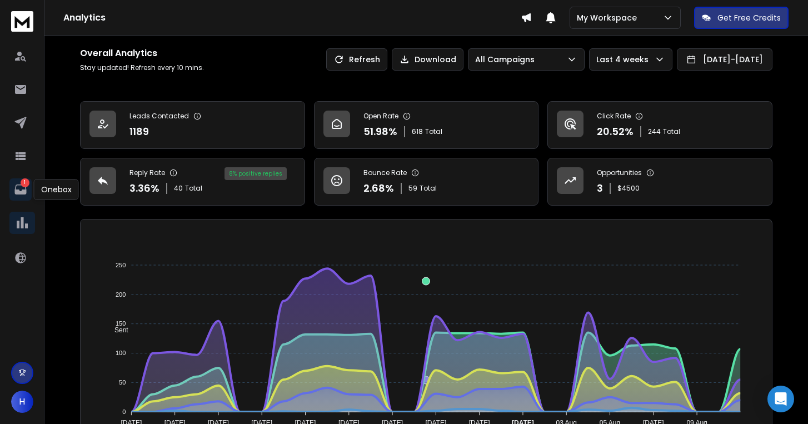
click at [22, 185] on p "1" at bounding box center [25, 182] width 9 height 9
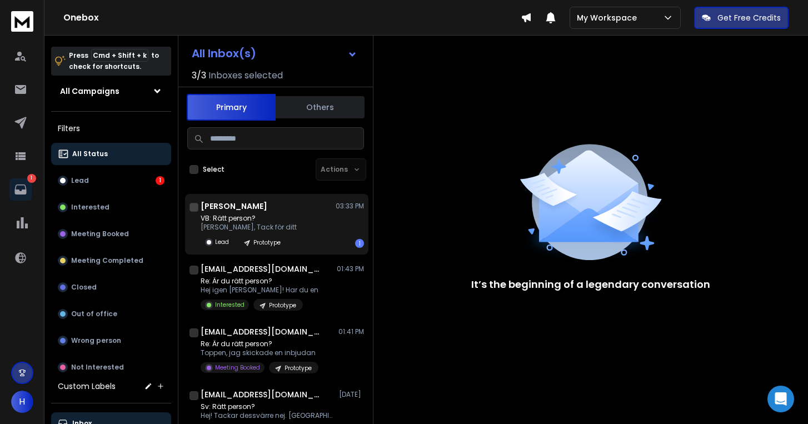
click at [277, 225] on p "[PERSON_NAME], Tack för ditt" at bounding box center [249, 227] width 96 height 9
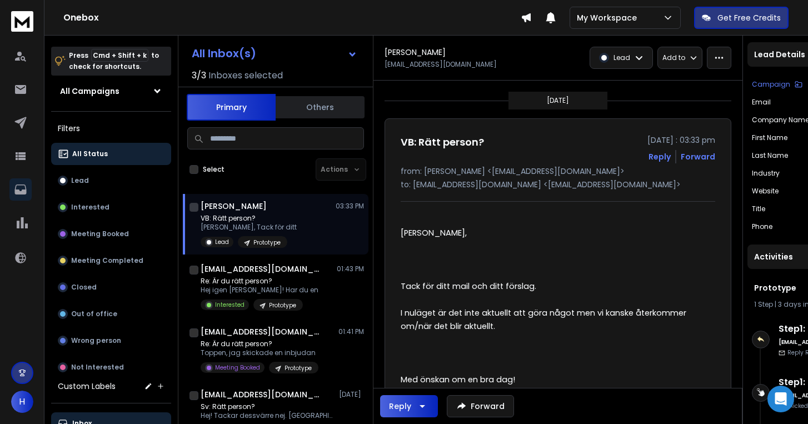
click at [401, 410] on div "Reply" at bounding box center [400, 406] width 22 height 11
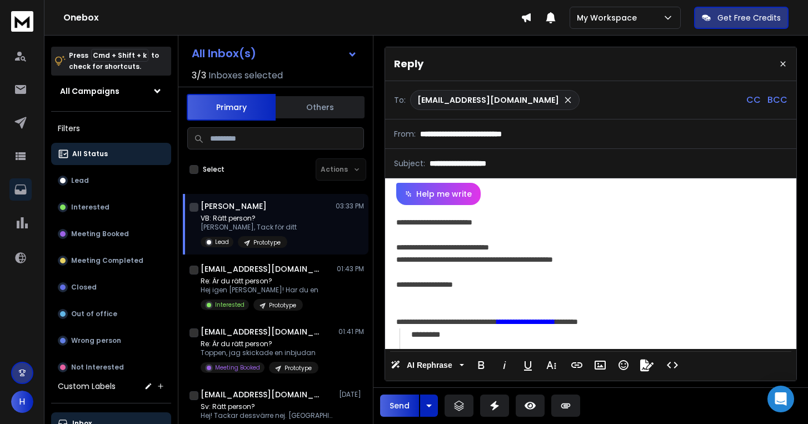
click at [399, 407] on button "Send" at bounding box center [399, 406] width 39 height 22
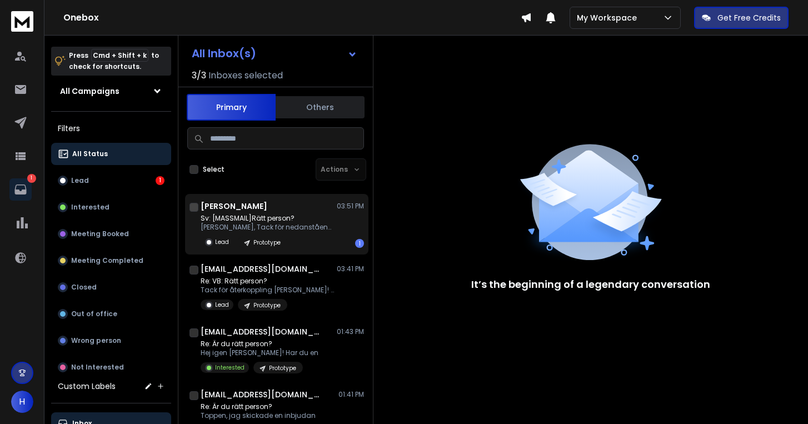
click at [266, 216] on p "Sv: [MASSMAIL]Rätt person?" at bounding box center [267, 218] width 133 height 9
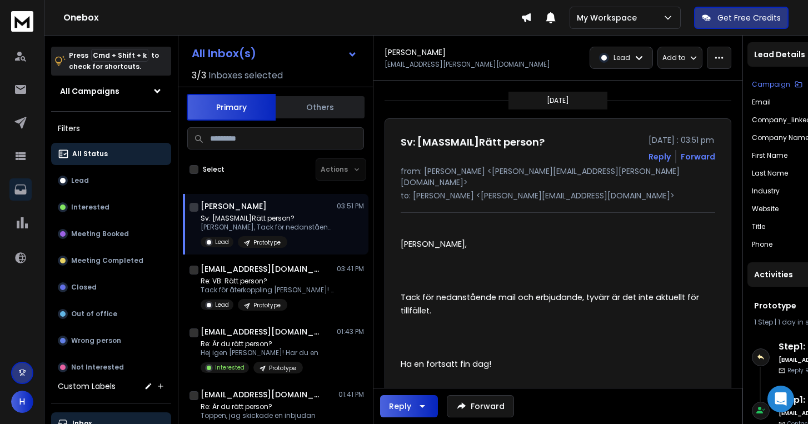
click at [402, 406] on div "Reply" at bounding box center [400, 406] width 22 height 11
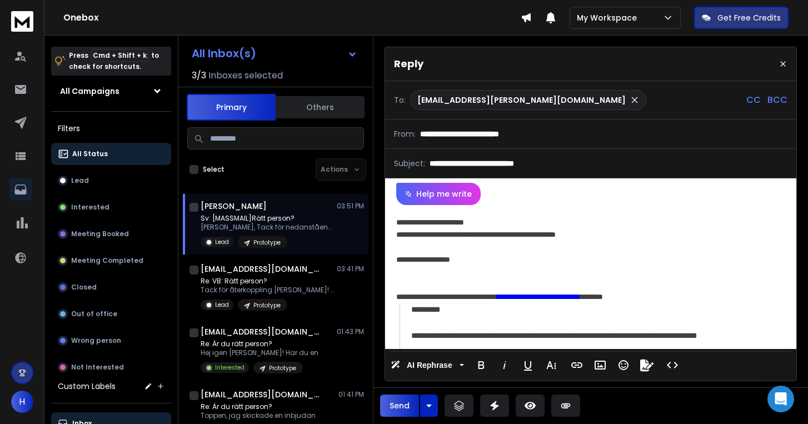
click at [430, 257] on div "**********" at bounding box center [589, 259] width 386 height 12
click at [436, 259] on div "**********" at bounding box center [589, 259] width 386 height 12
click at [397, 405] on button "Send" at bounding box center [399, 406] width 39 height 22
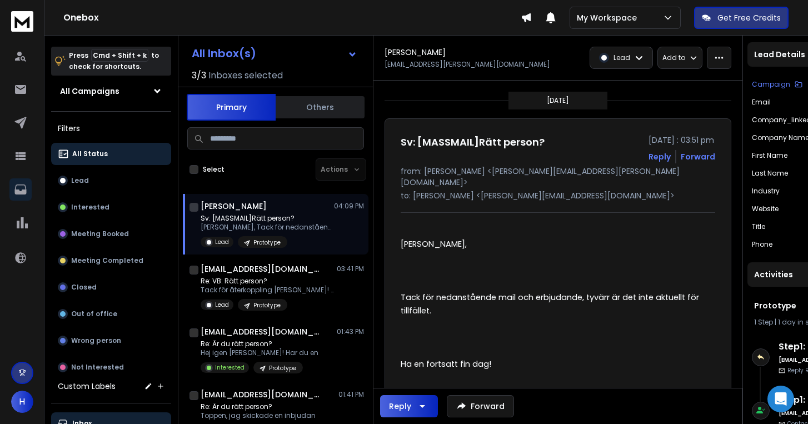
click at [630, 57] on p "Lead" at bounding box center [622, 57] width 17 height 9
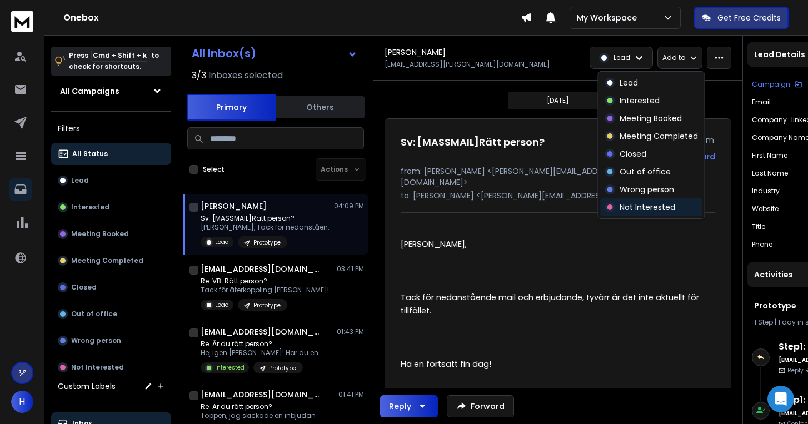
click at [635, 208] on p "Not Interested" at bounding box center [648, 207] width 56 height 11
